Goal: Information Seeking & Learning: Check status

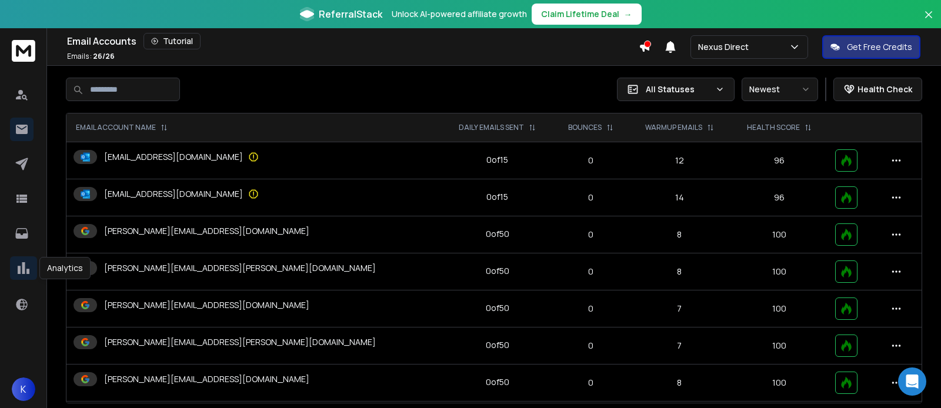
click at [24, 273] on icon at bounding box center [24, 268] width 12 height 12
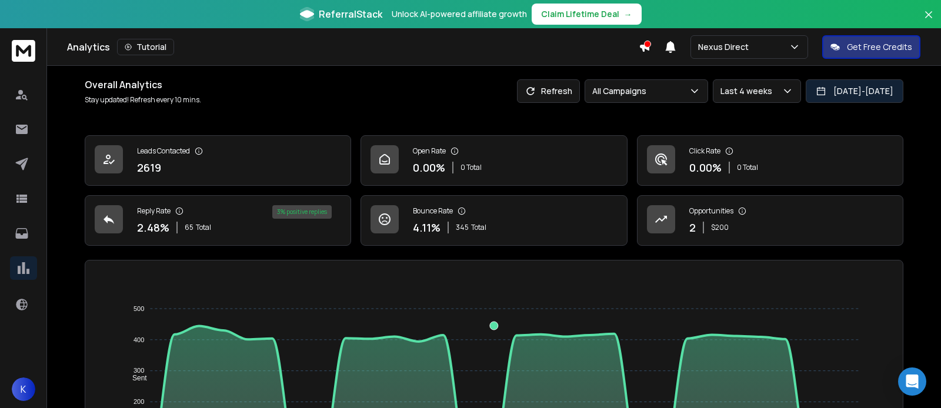
click at [834, 94] on button "[DATE] - [DATE]" at bounding box center [855, 91] width 98 height 24
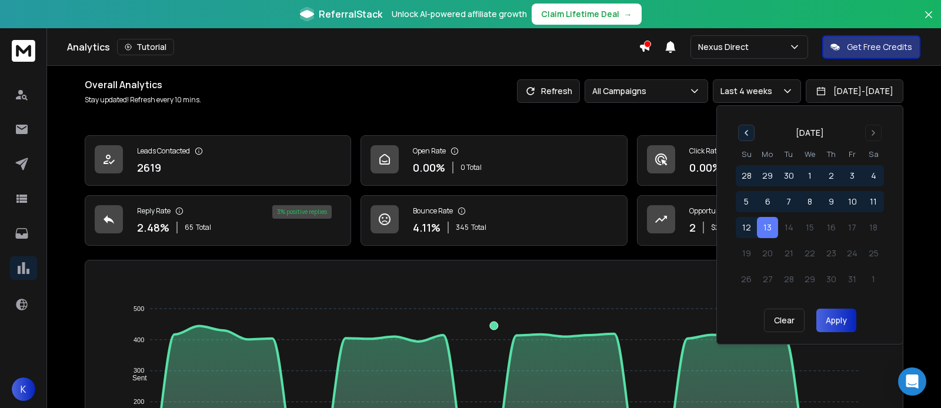
click at [736, 131] on div "[DATE]" at bounding box center [810, 132] width 148 height 14
click at [743, 134] on icon "Go to previous month" at bounding box center [746, 132] width 9 height 9
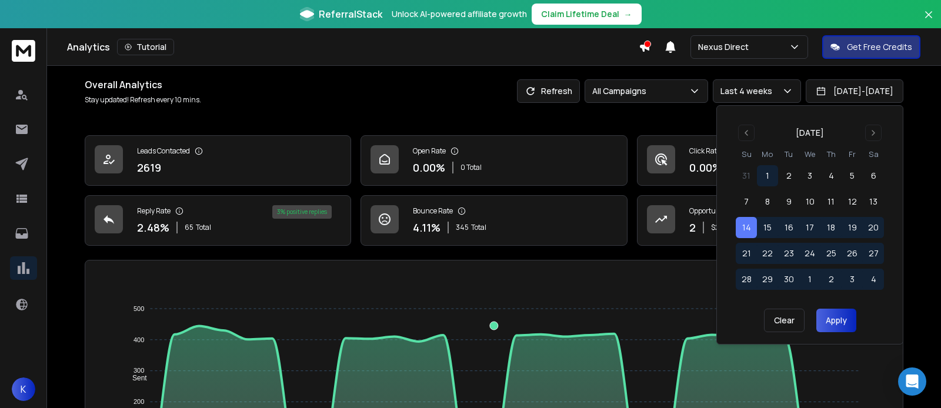
click at [774, 178] on button "1" at bounding box center [767, 175] width 21 height 21
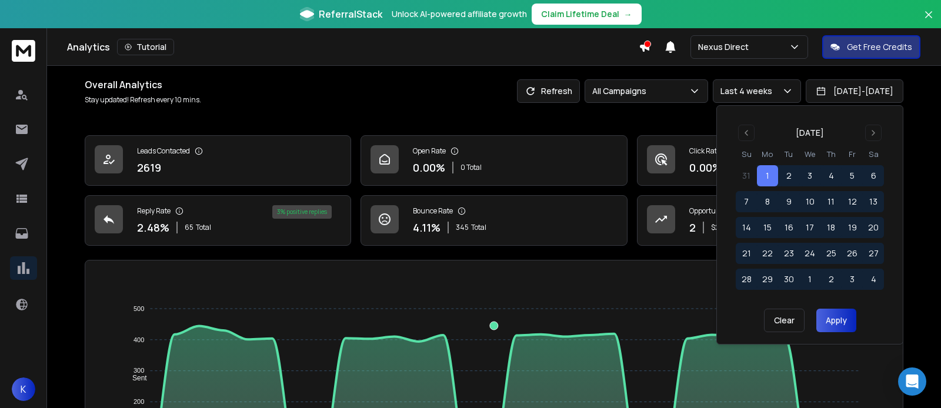
click at [793, 282] on button "30" at bounding box center [788, 279] width 21 height 21
click at [832, 321] on button "Apply" at bounding box center [836, 321] width 40 height 24
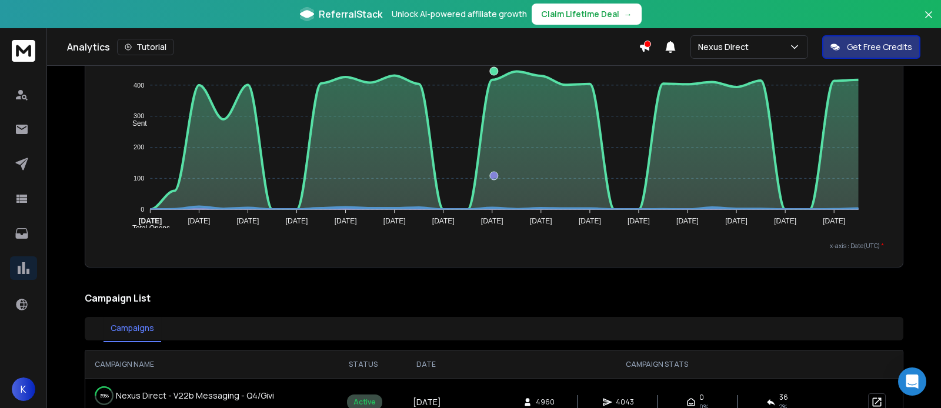
scroll to position [332, 0]
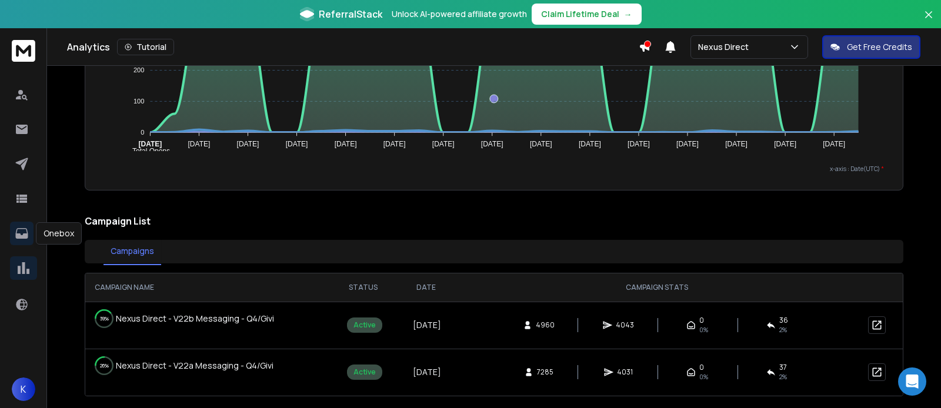
click at [24, 236] on icon at bounding box center [21, 233] width 12 height 11
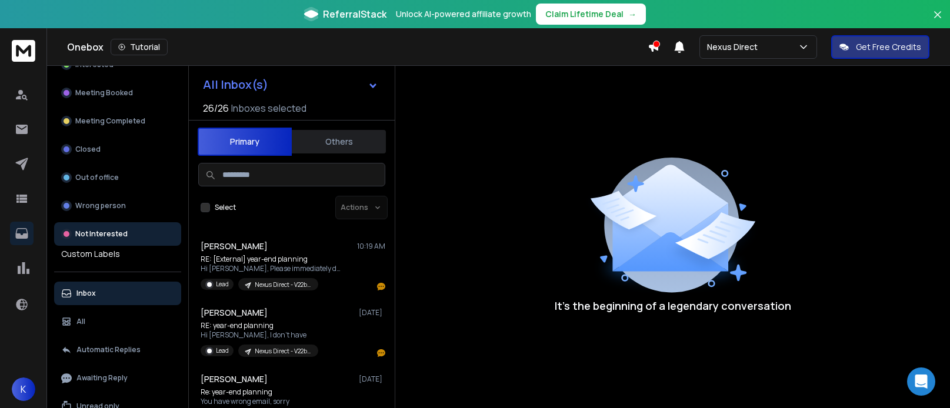
scroll to position [185, 0]
drag, startPoint x: 112, startPoint y: 219, endPoint x: 114, endPoint y: 229, distance: 10.7
click at [112, 219] on div "All Status Lead Interested Meeting Booked Meeting Completed Closed Out of offic…" at bounding box center [117, 119] width 127 height 249
click at [113, 235] on p "Not Interested" at bounding box center [101, 232] width 52 height 9
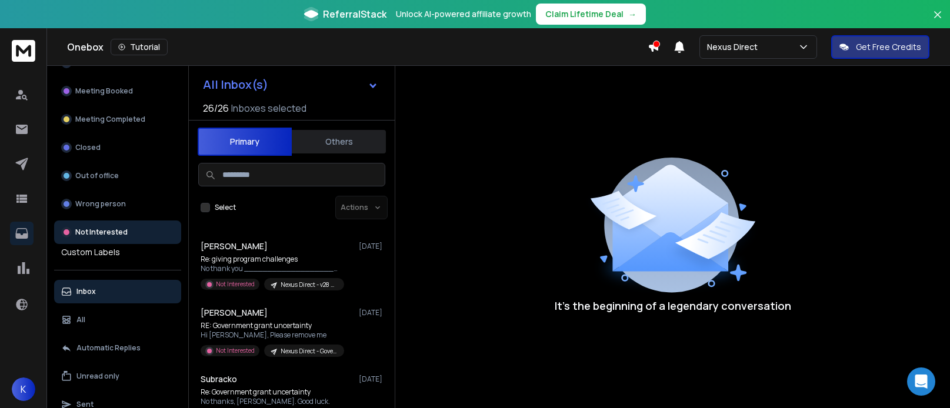
click at [331, 141] on button "Others" at bounding box center [339, 142] width 94 height 26
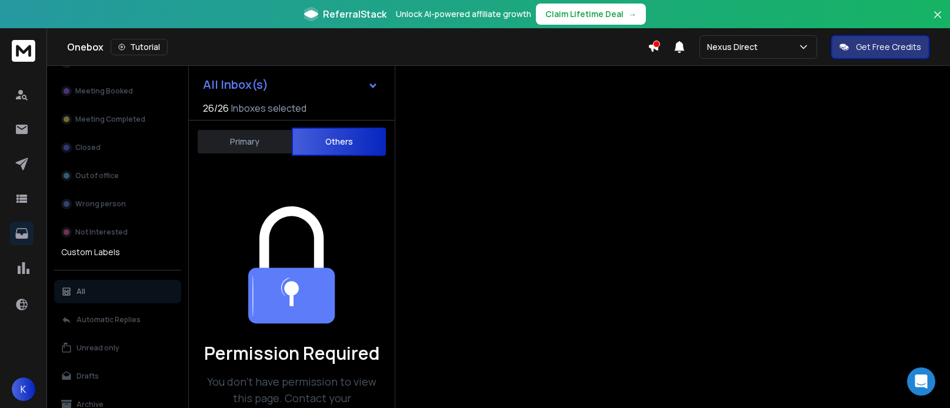
click at [239, 146] on button "Primary" at bounding box center [245, 142] width 94 height 26
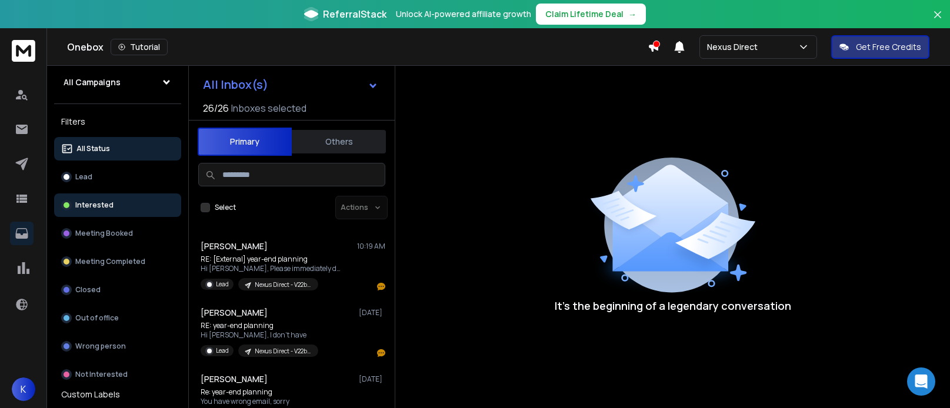
scroll to position [34, 0]
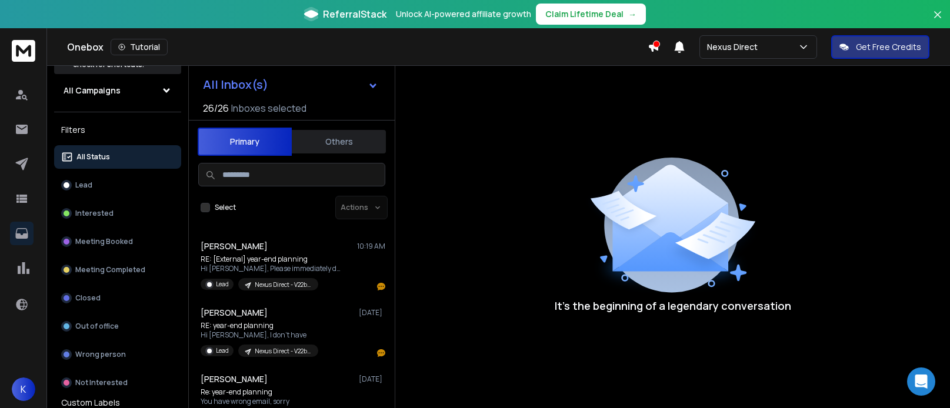
click at [100, 155] on p "All Status" at bounding box center [93, 156] width 34 height 9
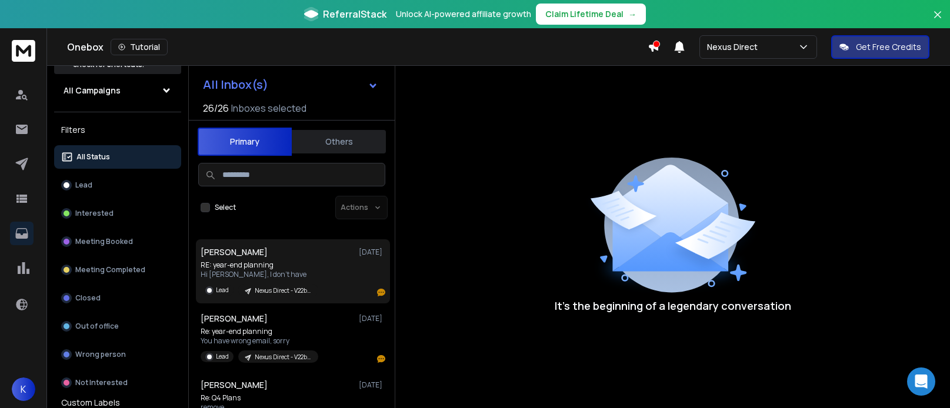
scroll to position [64, 0]
click at [299, 264] on p "RE: year-end planning" at bounding box center [260, 262] width 118 height 9
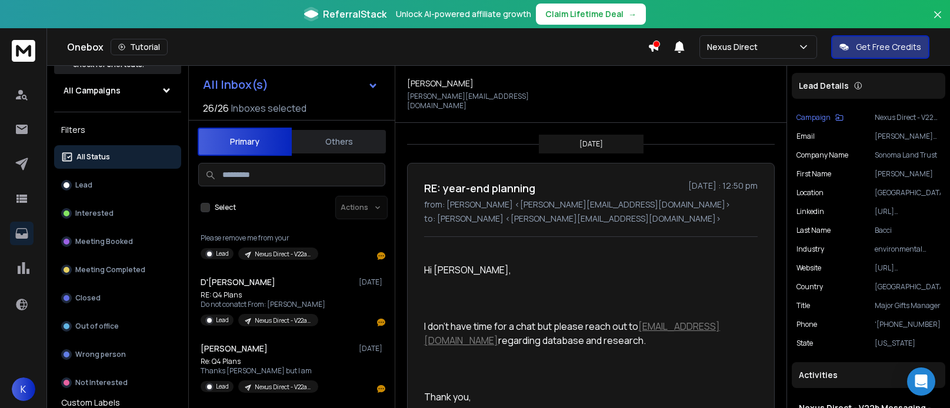
scroll to position [1154, 0]
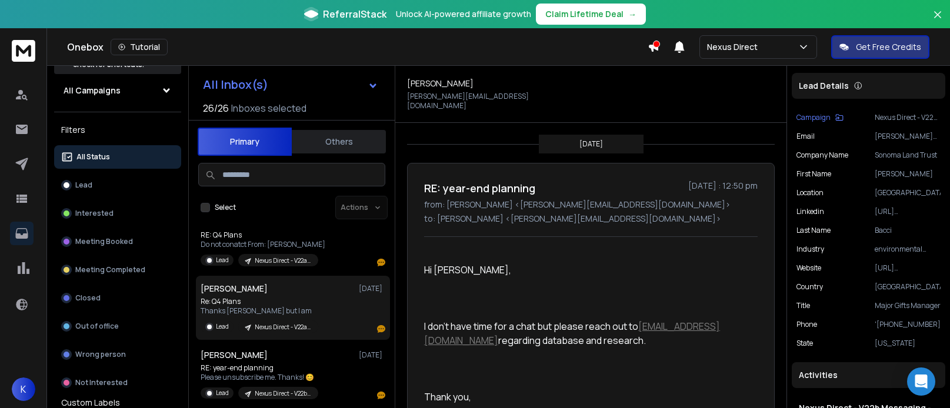
click at [296, 297] on p "Re: Q4 Plans" at bounding box center [260, 301] width 118 height 9
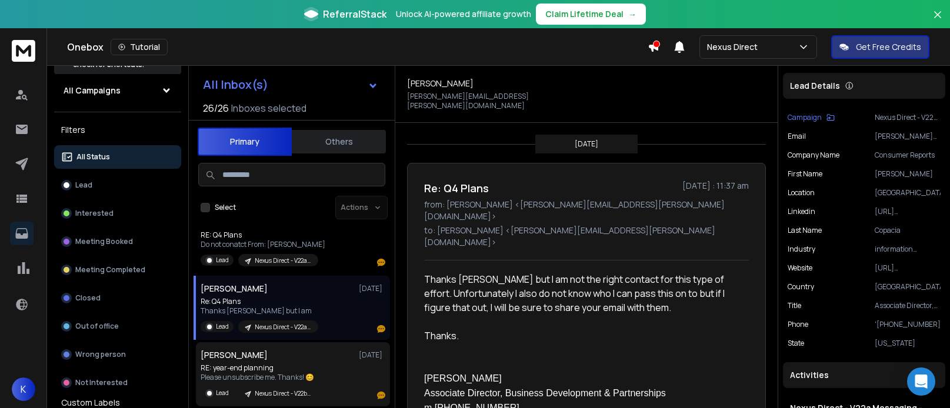
click at [283, 357] on div "[PERSON_NAME] [DATE]" at bounding box center [293, 355] width 185 height 12
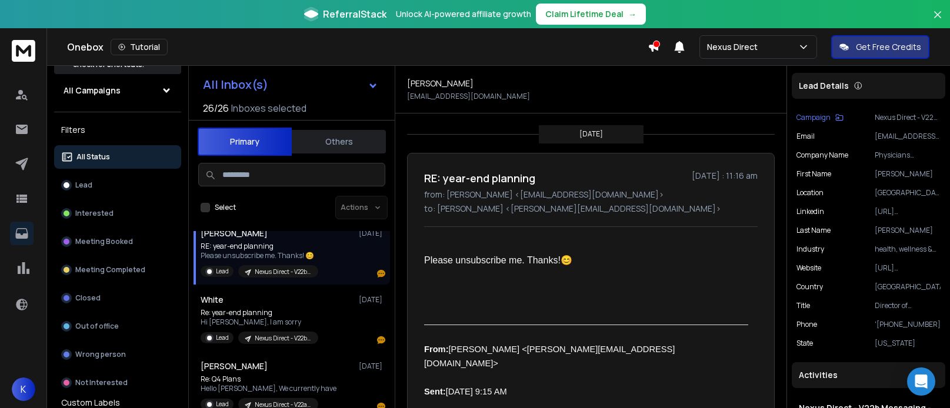
scroll to position [1295, 0]
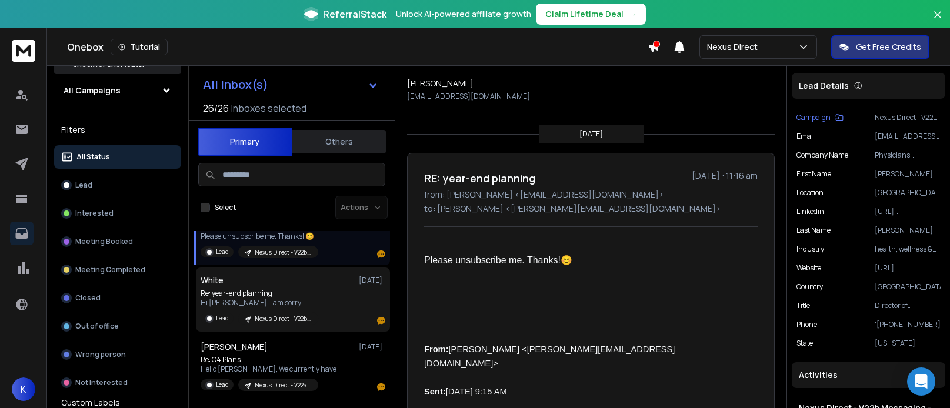
click at [289, 283] on div "White [DATE]" at bounding box center [293, 281] width 185 height 12
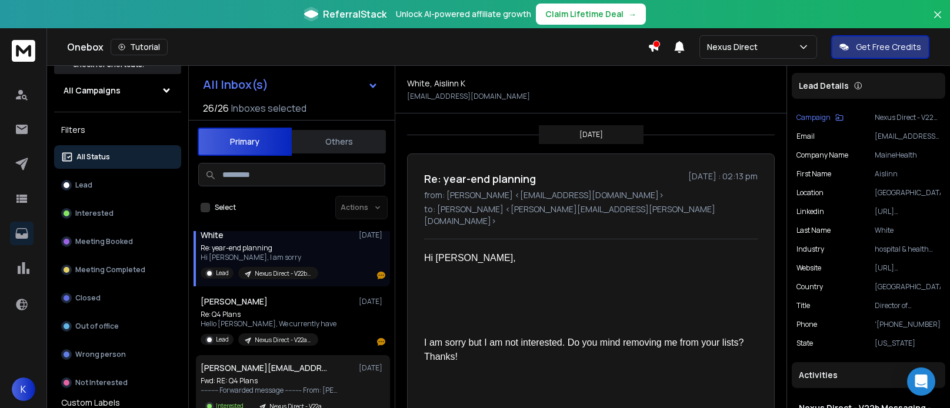
scroll to position [1343, 0]
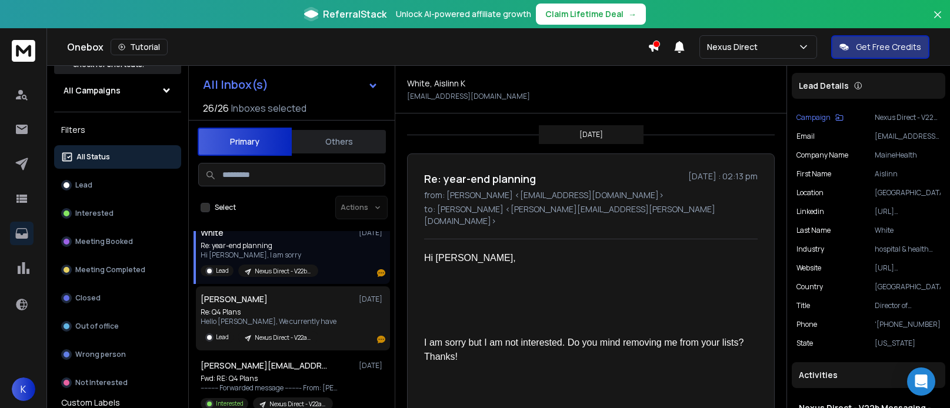
click at [299, 325] on p "Hello [PERSON_NAME], We currently have" at bounding box center [269, 321] width 136 height 9
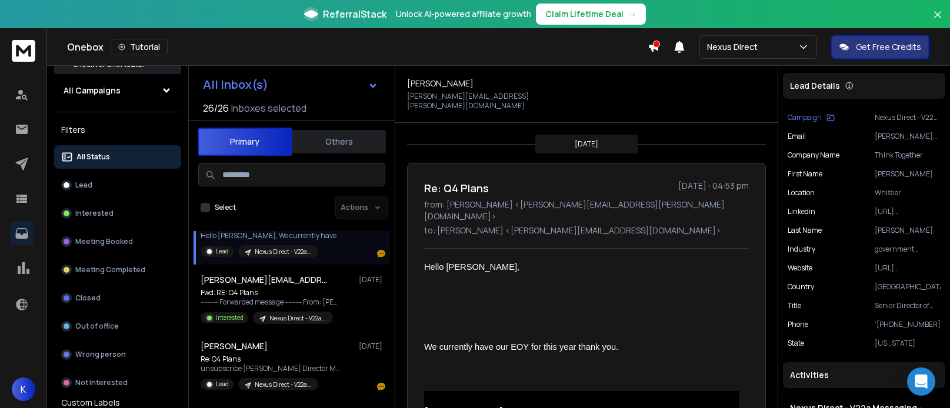
scroll to position [1450, 0]
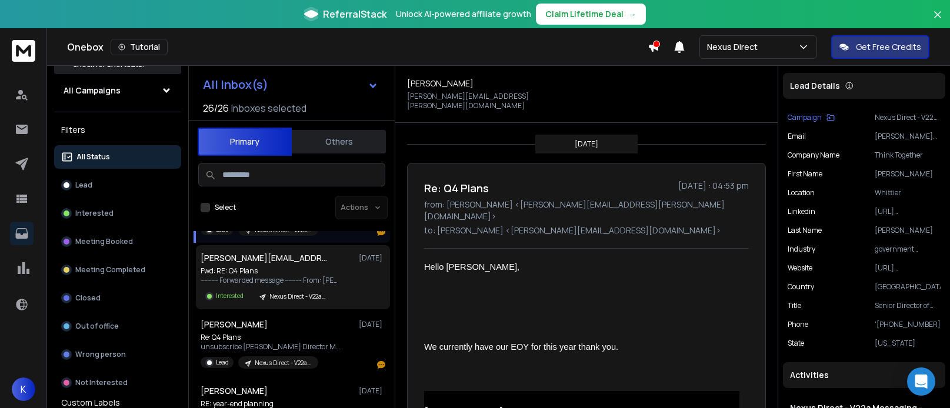
click at [269, 263] on h1 "[PERSON_NAME][EMAIL_ADDRESS][DOMAIN_NAME]" at bounding box center [265, 258] width 129 height 12
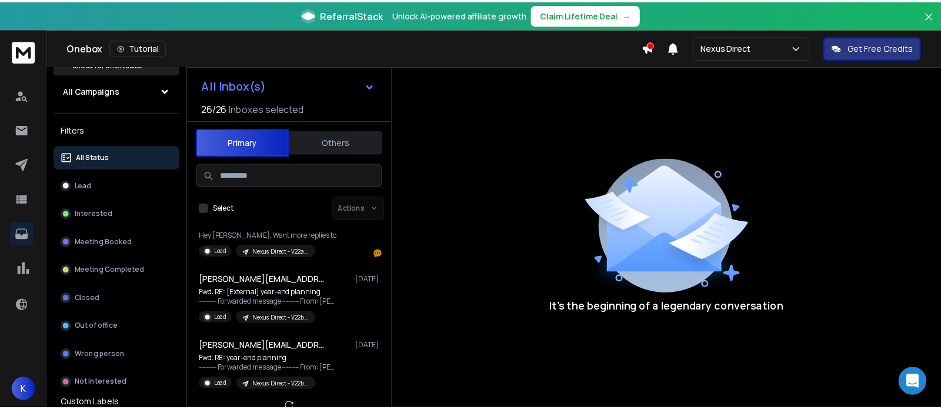
scroll to position [0, 0]
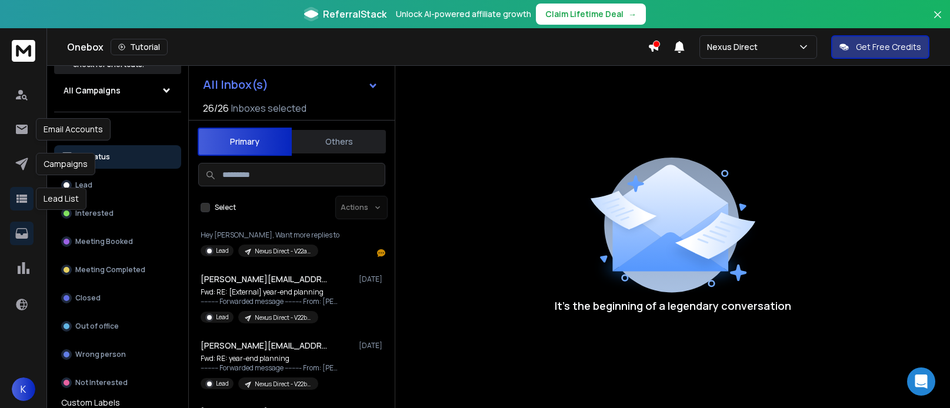
click at [16, 196] on icon at bounding box center [21, 199] width 11 height 8
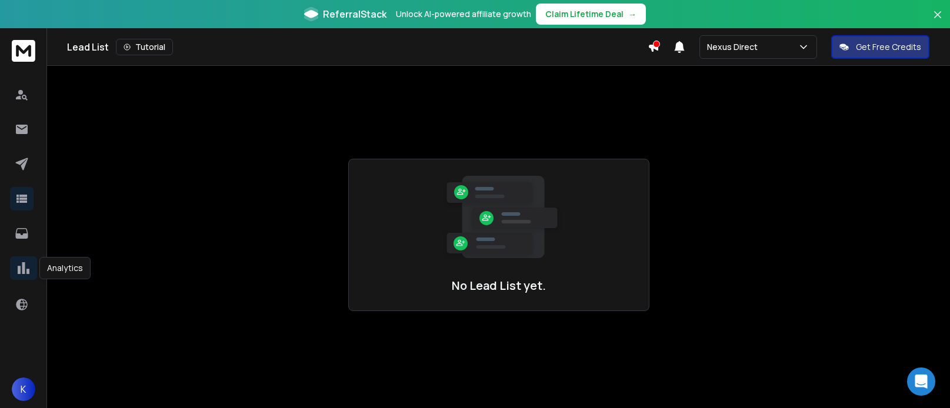
click at [22, 265] on icon at bounding box center [24, 268] width 12 height 12
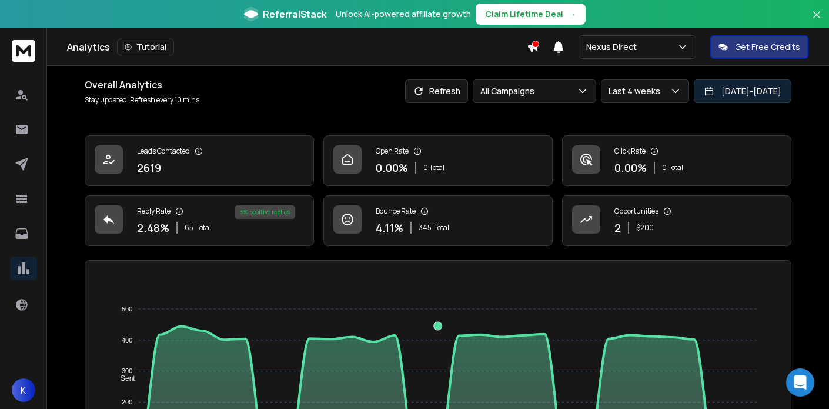
click at [730, 79] on button "[DATE] - [DATE]" at bounding box center [743, 91] width 98 height 24
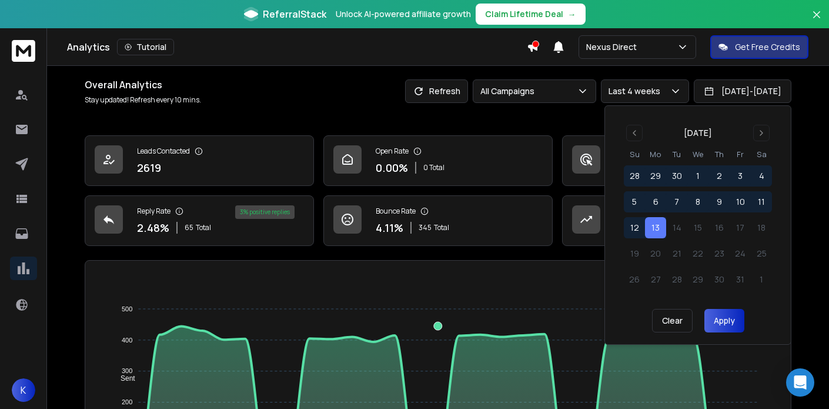
drag, startPoint x: 636, startPoint y: 131, endPoint x: 645, endPoint y: 136, distance: 10.6
click at [636, 131] on icon "Go to previous month" at bounding box center [634, 132] width 9 height 9
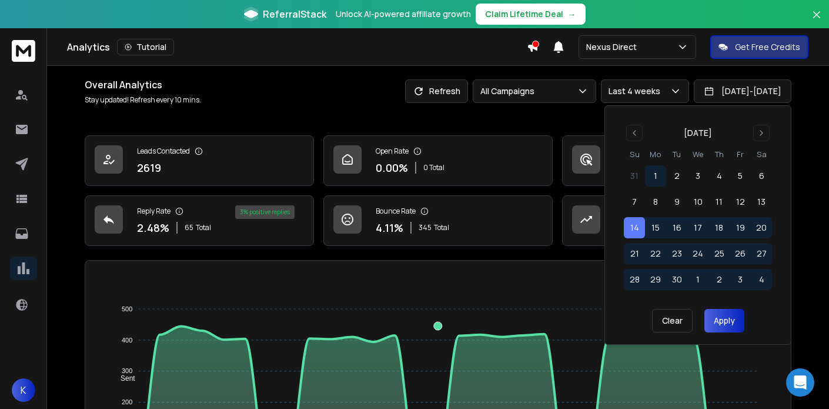
drag, startPoint x: 656, startPoint y: 176, endPoint x: 664, endPoint y: 188, distance: 13.5
click at [656, 176] on button "1" at bounding box center [655, 175] width 21 height 21
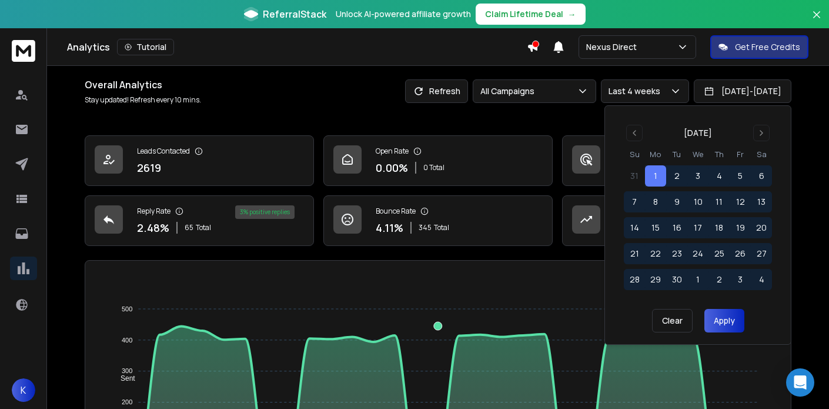
click at [676, 283] on button "30" at bounding box center [676, 279] width 21 height 21
click at [722, 321] on button "Apply" at bounding box center [725, 321] width 40 height 24
